Goal: Navigation & Orientation: Find specific page/section

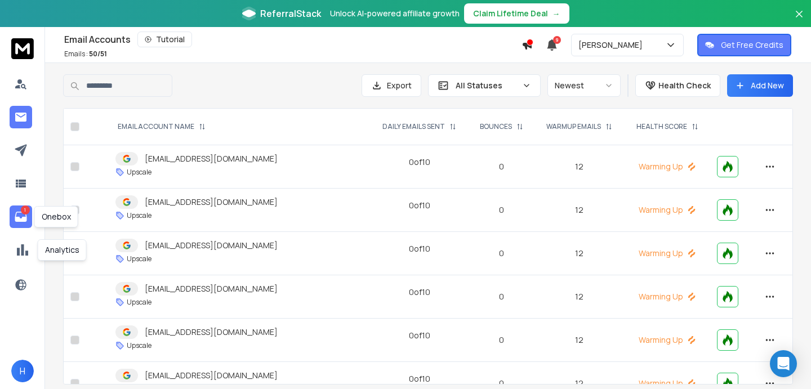
click at [27, 212] on p "1" at bounding box center [25, 210] width 9 height 9
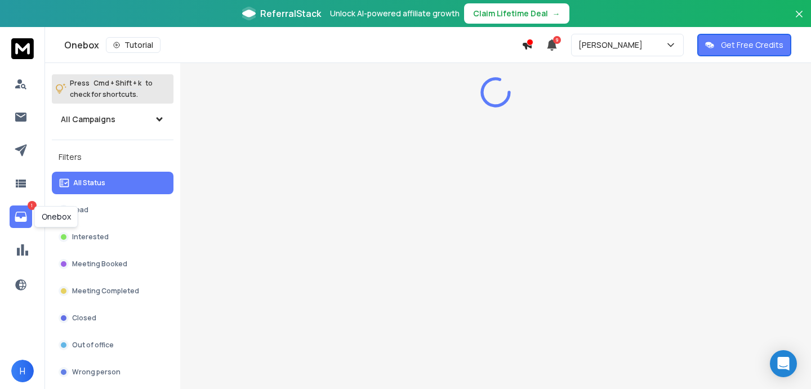
click at [27, 212] on link "1" at bounding box center [21, 217] width 23 height 23
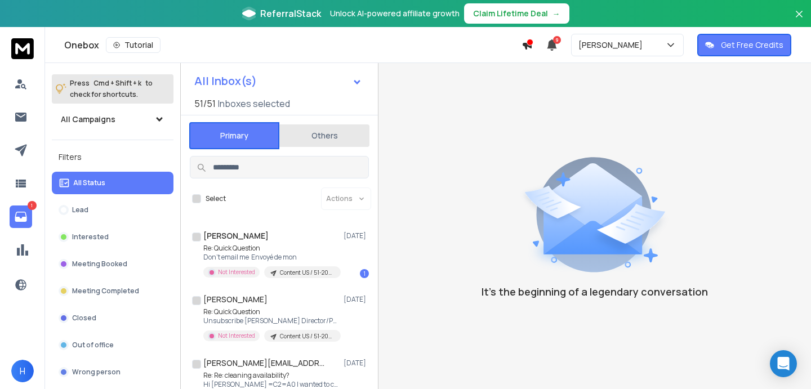
click at [28, 230] on div "1" at bounding box center [23, 219] width 26 height 26
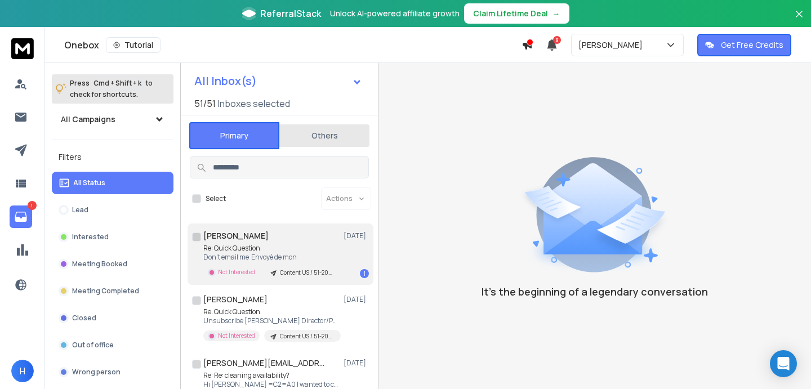
click at [310, 252] on p "Re: Quick Question" at bounding box center [270, 248] width 135 height 9
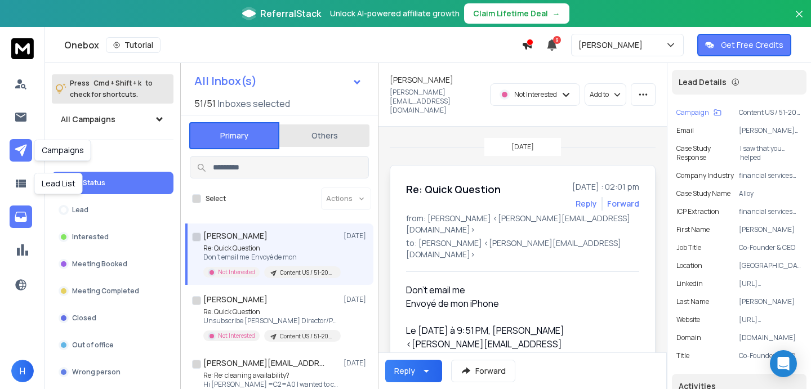
click at [10, 149] on link at bounding box center [21, 150] width 23 height 23
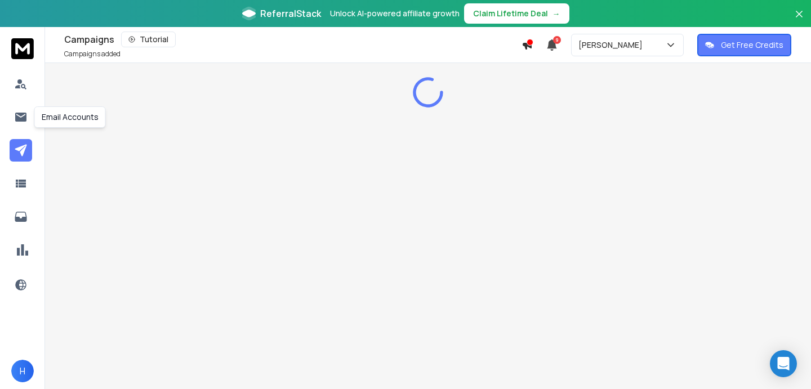
click at [33, 104] on div at bounding box center [23, 186] width 26 height 227
click at [30, 114] on link at bounding box center [21, 117] width 23 height 23
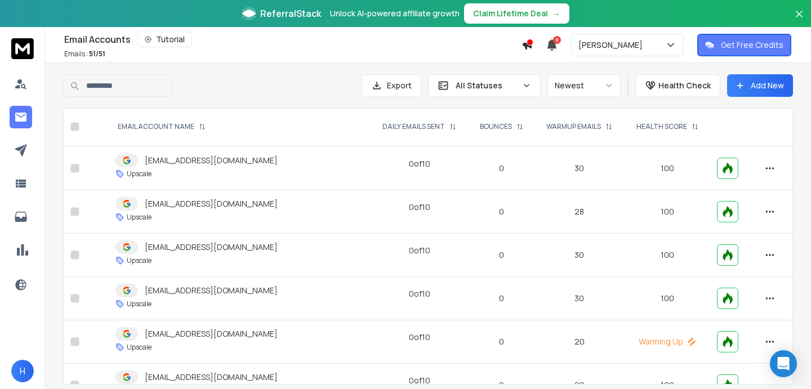
scroll to position [1289, 0]
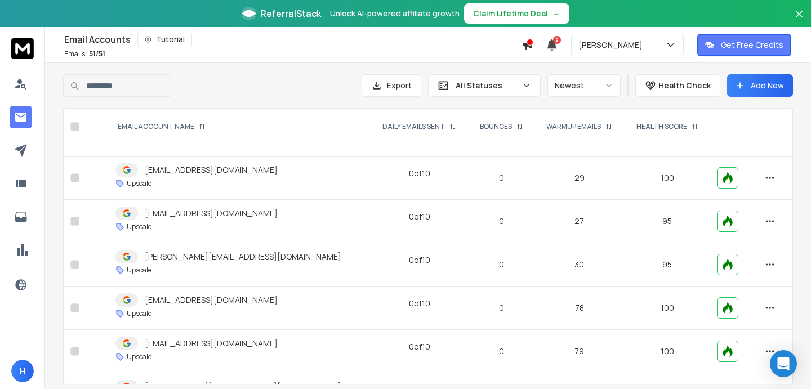
click at [644, 206] on td "95" at bounding box center [667, 221] width 86 height 43
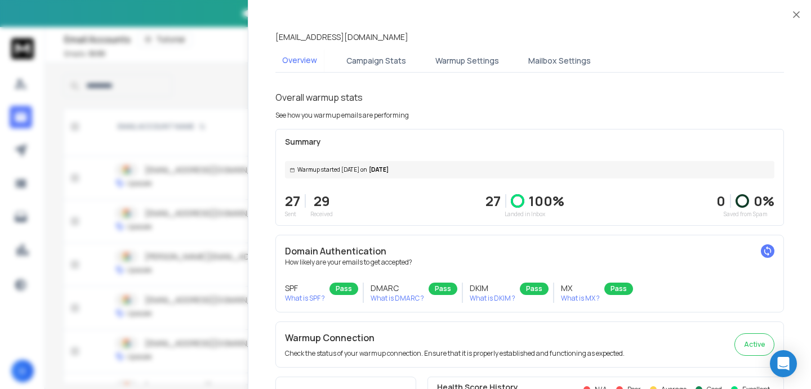
click at [231, 211] on div at bounding box center [405, 194] width 811 height 389
